Goal: Communication & Community: Answer question/provide support

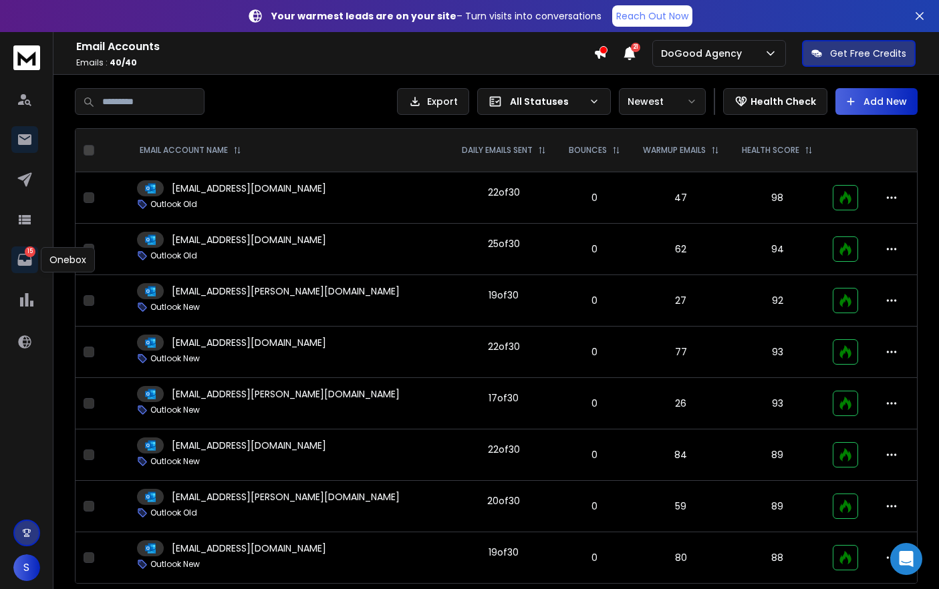
click at [34, 260] on link "15" at bounding box center [24, 260] width 27 height 27
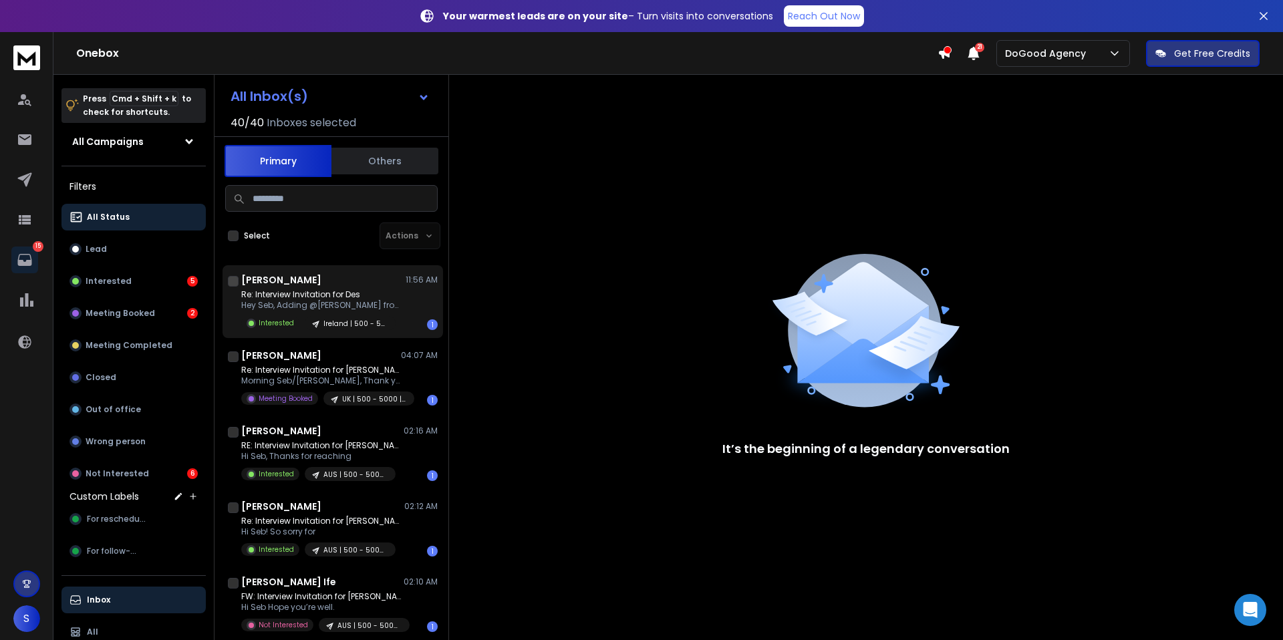
click at [333, 286] on div "[PERSON_NAME] 11:56 AM" at bounding box center [339, 279] width 196 height 13
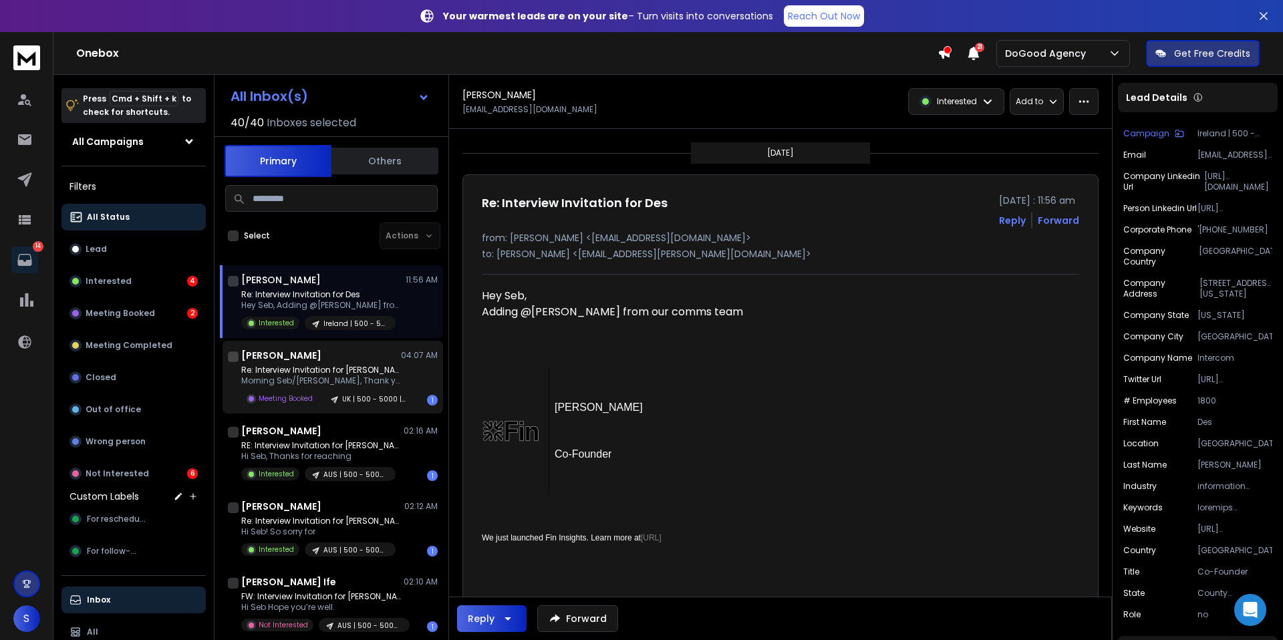
click at [368, 366] on p "Re: Interview Invitation for [PERSON_NAME]" at bounding box center [321, 370] width 160 height 11
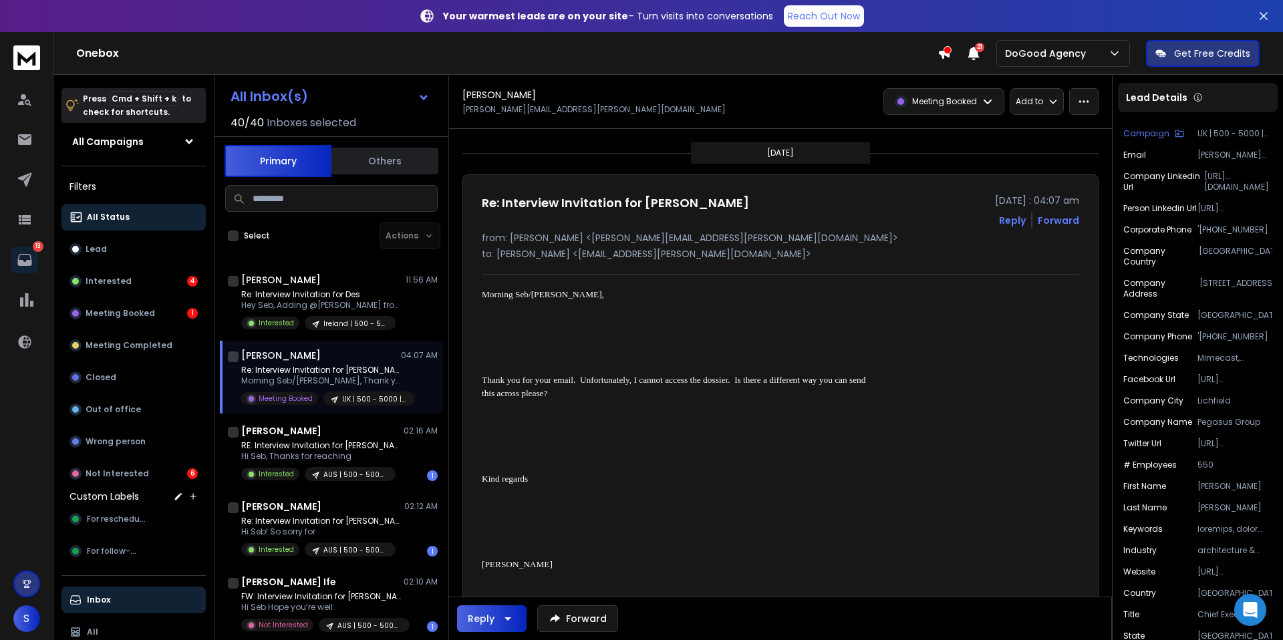
click at [551, 358] on div at bounding box center [677, 337] width 390 height 40
click at [493, 589] on div "Reply Forward" at bounding box center [780, 618] width 663 height 43
click at [481, 589] on div "Reply" at bounding box center [492, 619] width 48 height 16
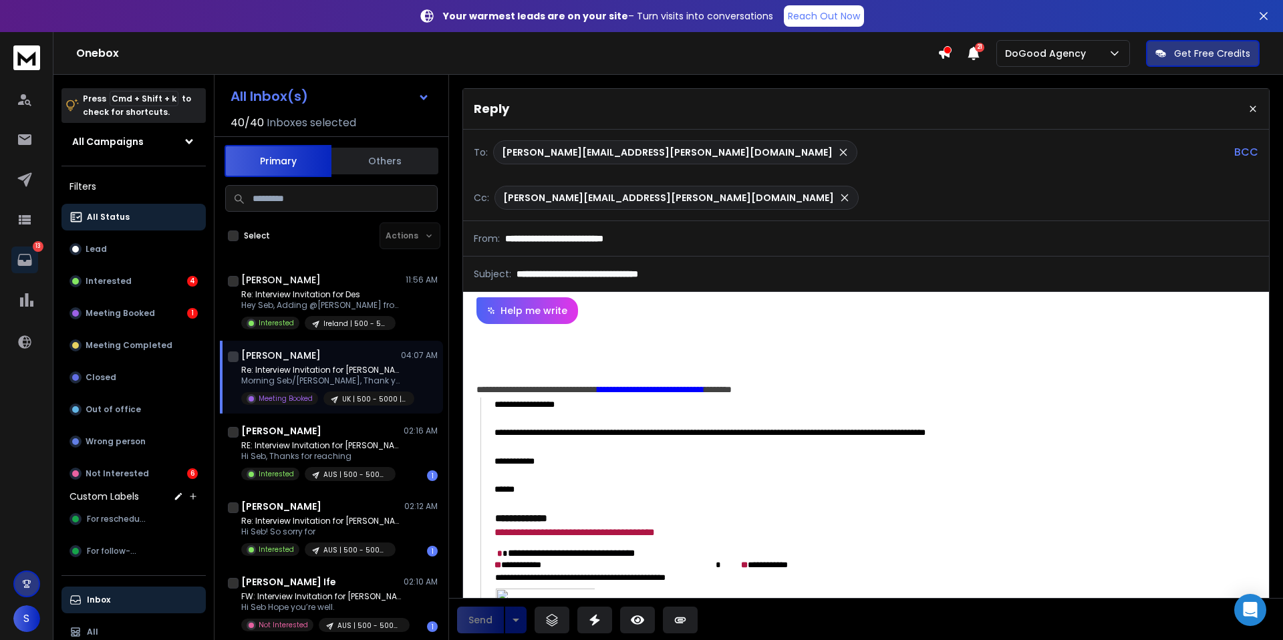
click at [514, 345] on div "**********" at bounding box center [866, 470] width 806 height 293
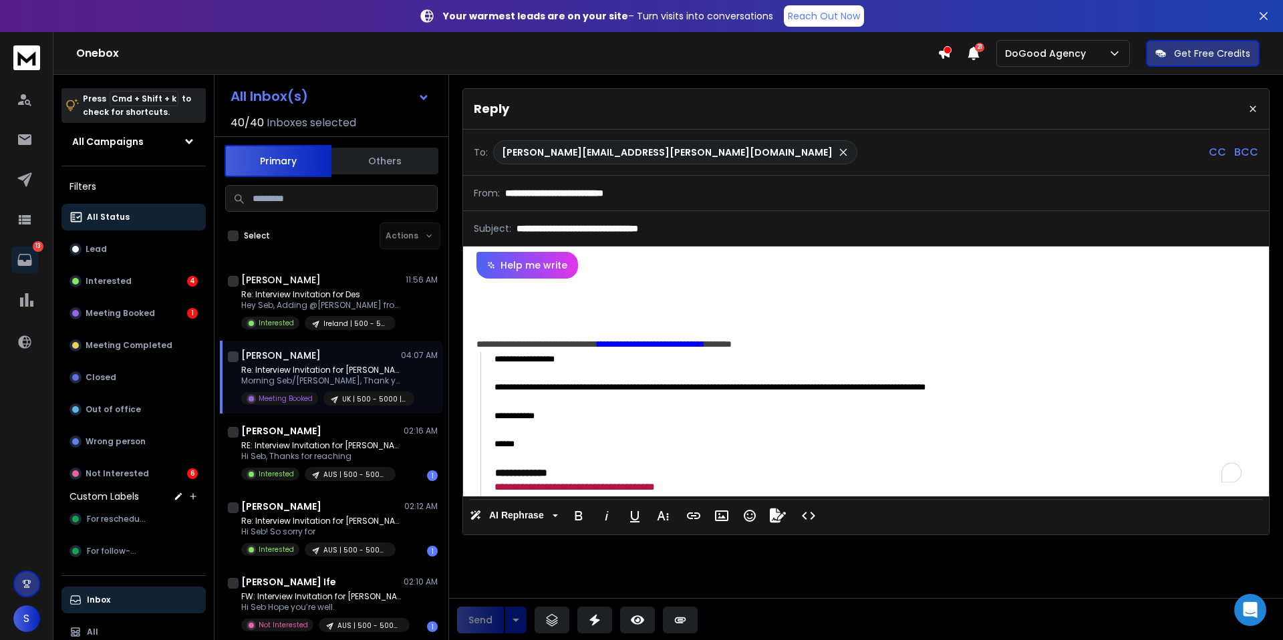
click at [513, 299] on div "To enrich screen reader interactions, please activate Accessibility in Grammarl…" at bounding box center [865, 299] width 779 height 15
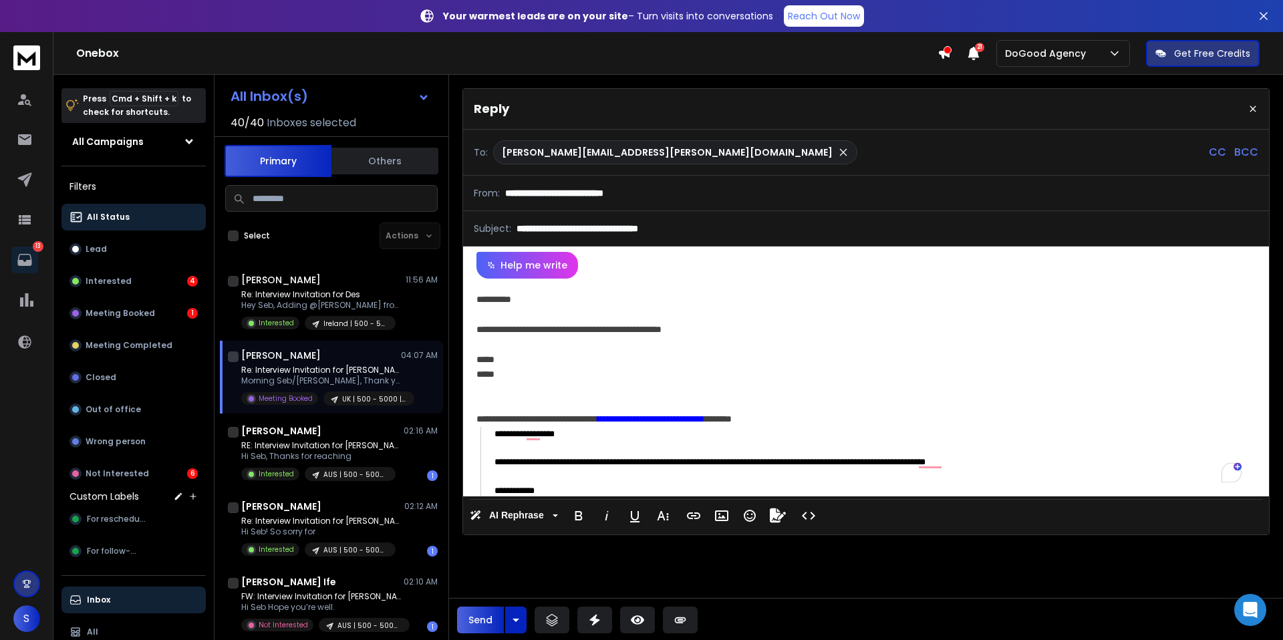
click at [481, 589] on button "Send" at bounding box center [480, 620] width 47 height 27
